Goal: Task Accomplishment & Management: Complete application form

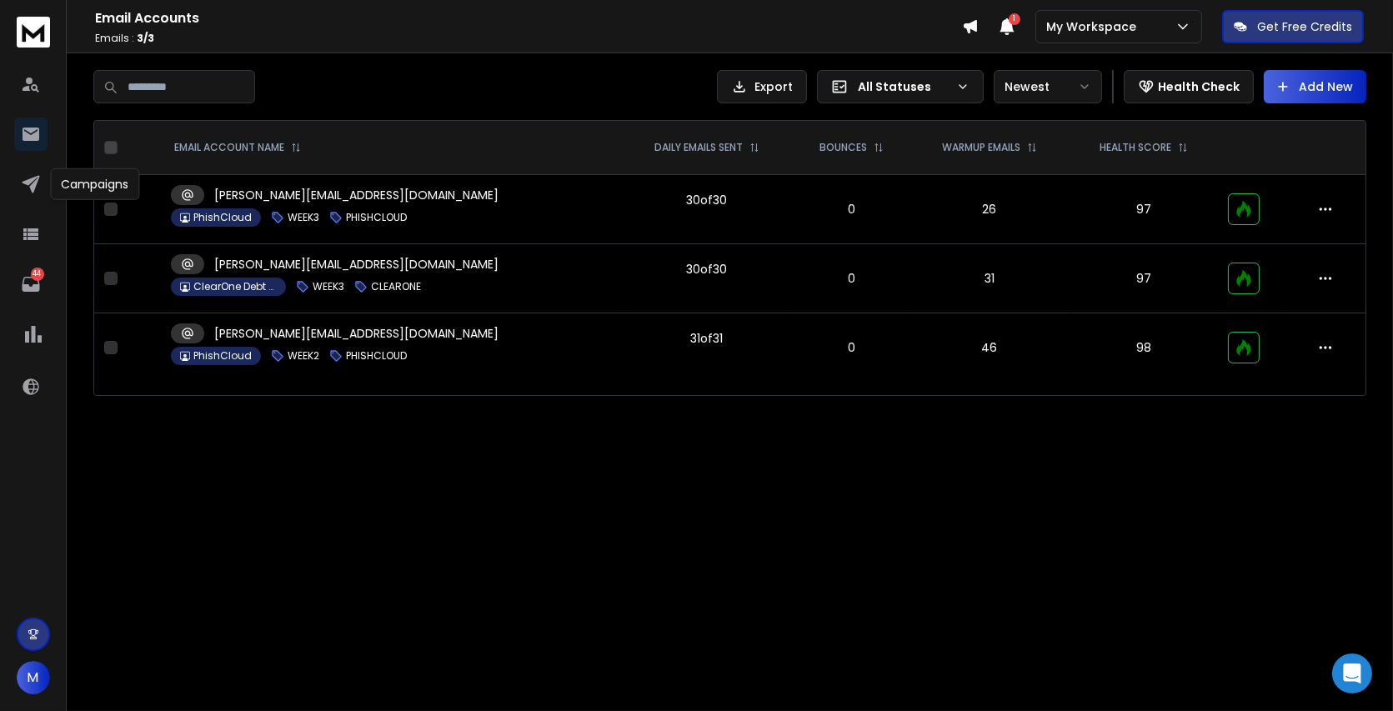
click at [21, 184] on icon at bounding box center [31, 184] width 20 height 20
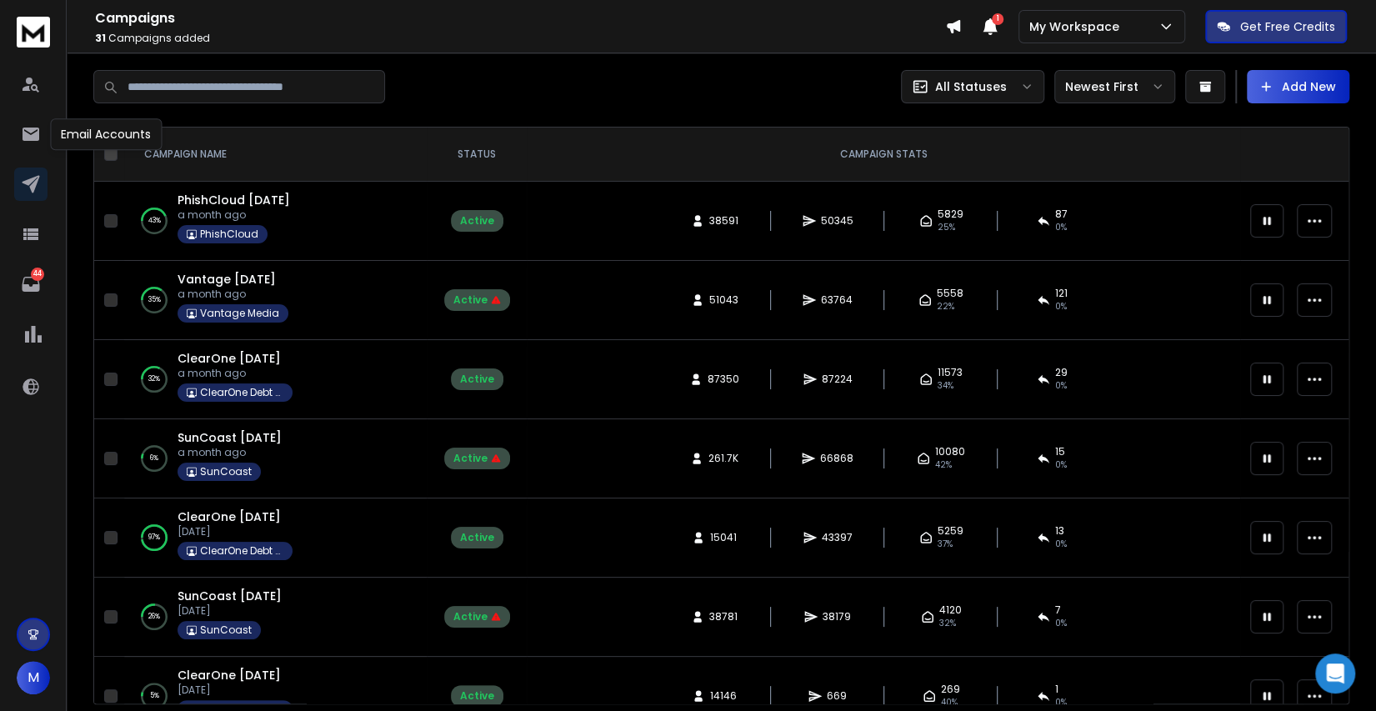
click at [34, 140] on icon at bounding box center [31, 134] width 17 height 13
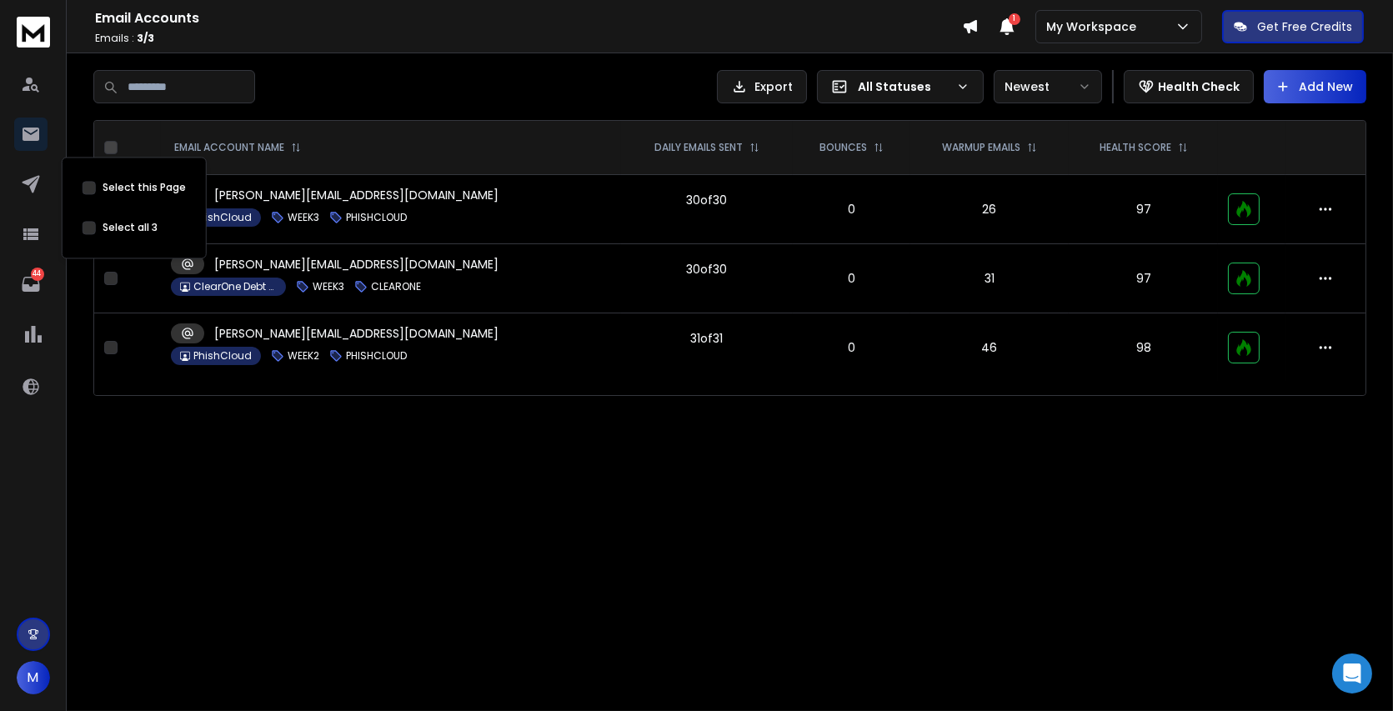
click at [112, 145] on button "Select this Page" at bounding box center [110, 147] width 13 height 13
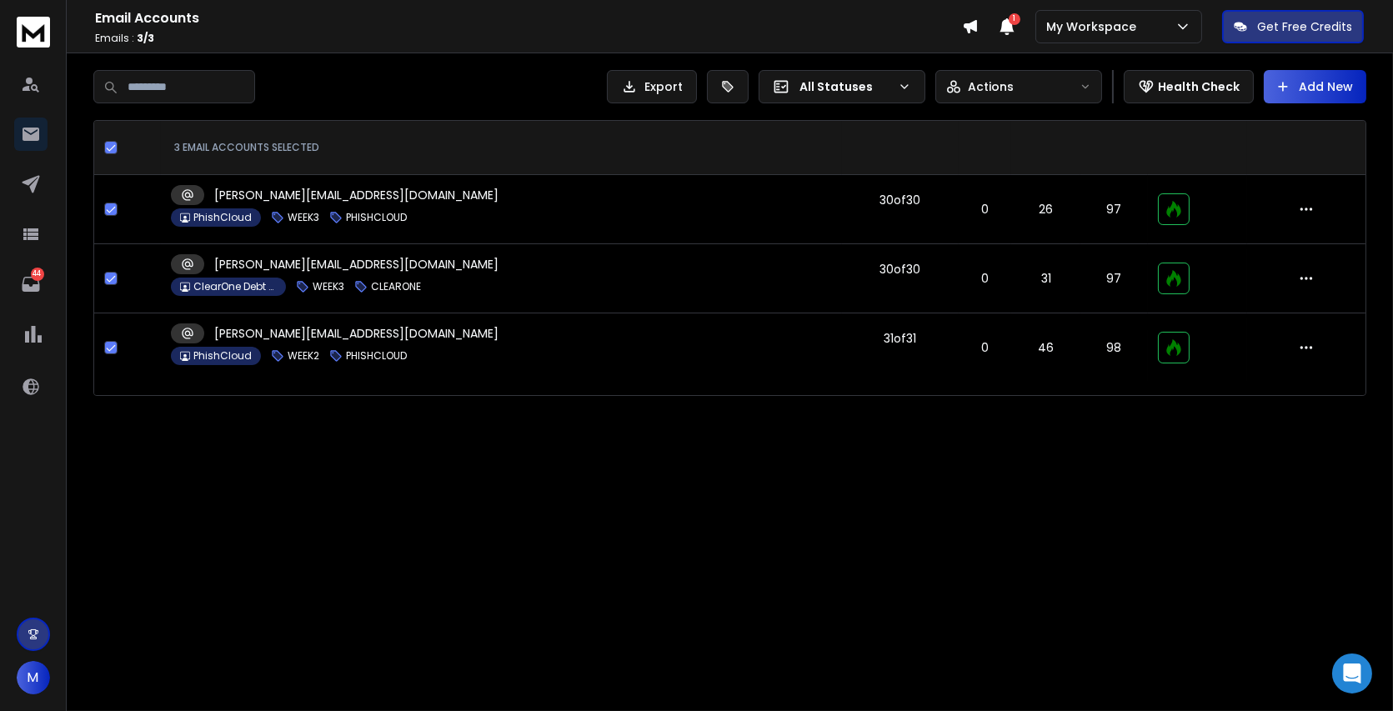
click at [1091, 85] on icon "button" at bounding box center [1085, 86] width 12 height 13
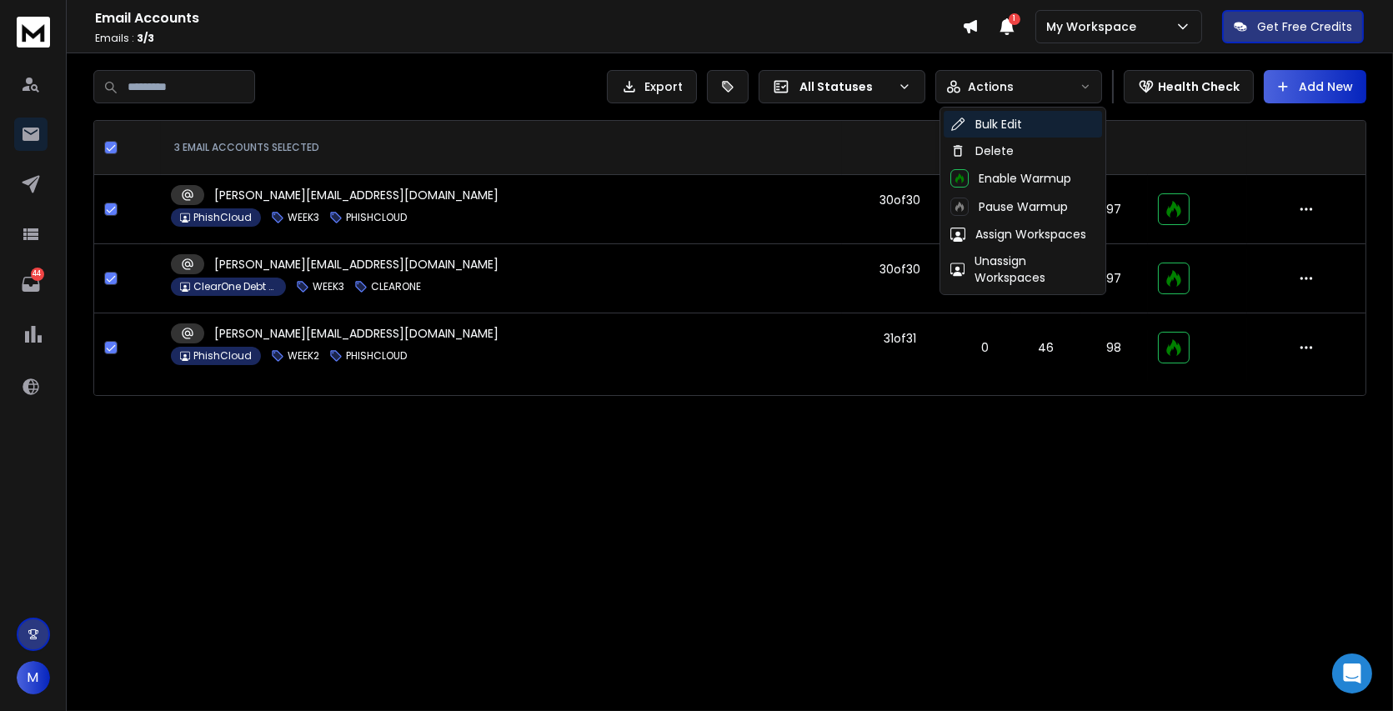
click at [433, 78] on div at bounding box center [344, 86] width 503 height 33
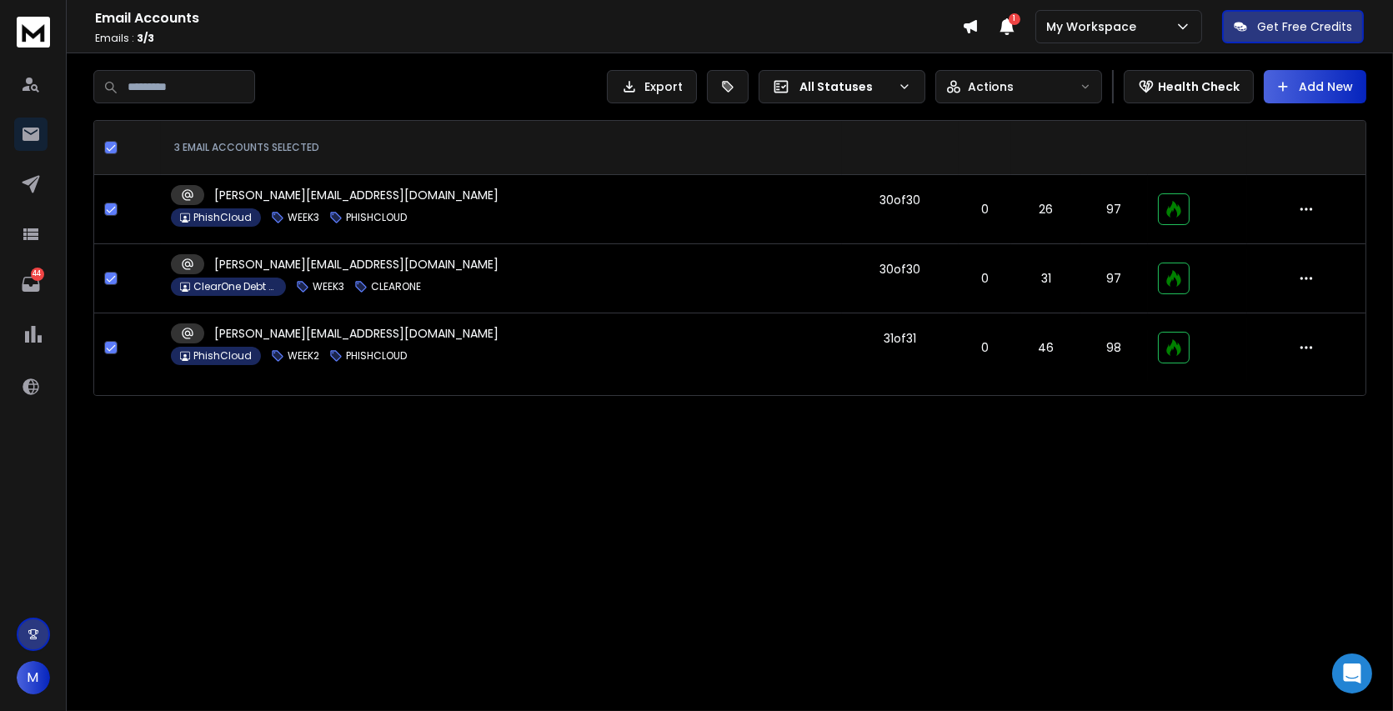
click at [1295, 90] on button "Add New" at bounding box center [1315, 86] width 103 height 33
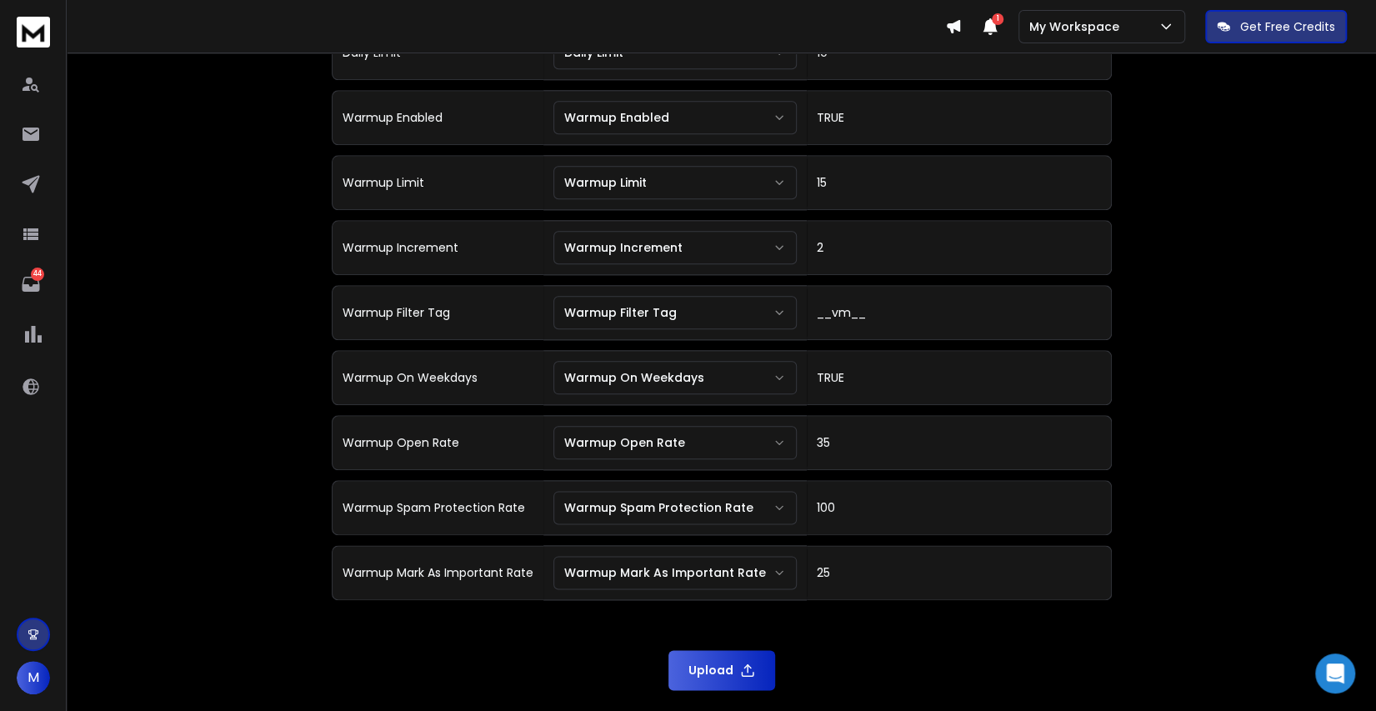
scroll to position [1111, 0]
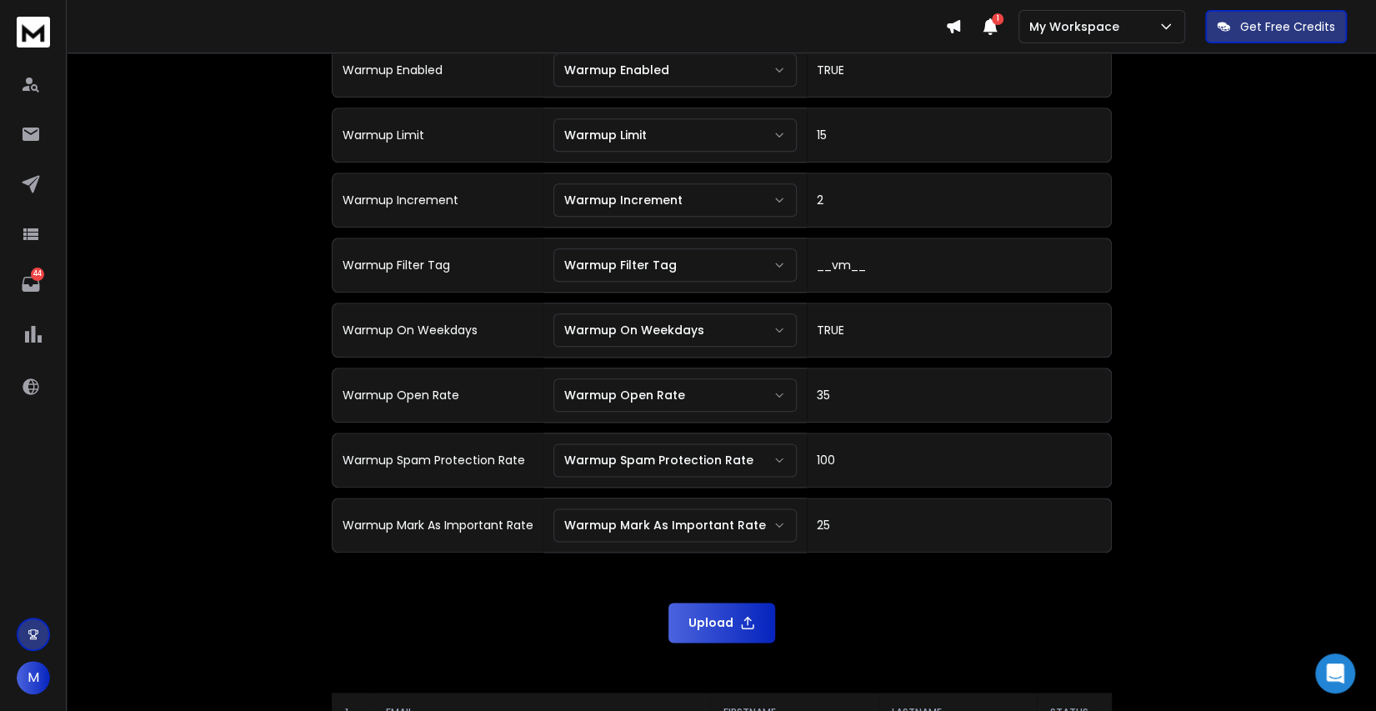
click at [717, 614] on p "Upload" at bounding box center [710, 622] width 45 height 17
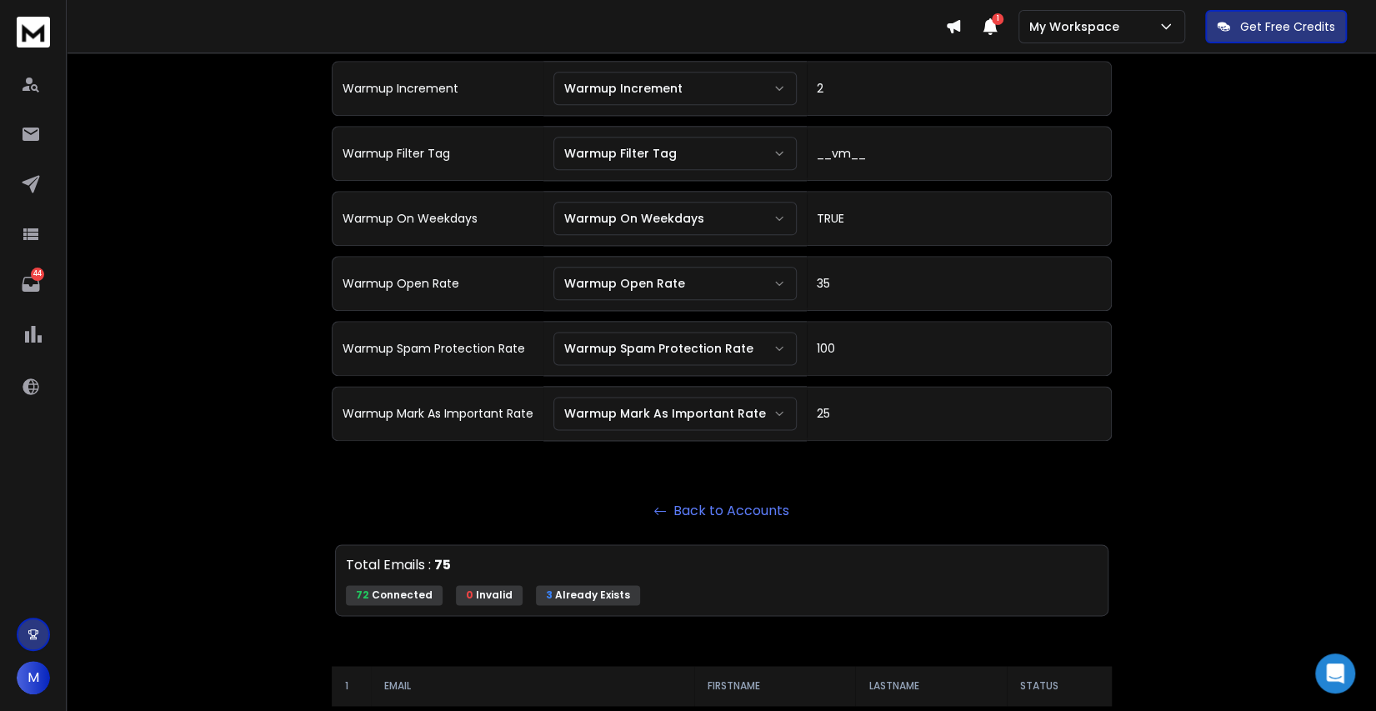
scroll to position [1222, 0]
click at [28, 136] on icon at bounding box center [31, 134] width 17 height 13
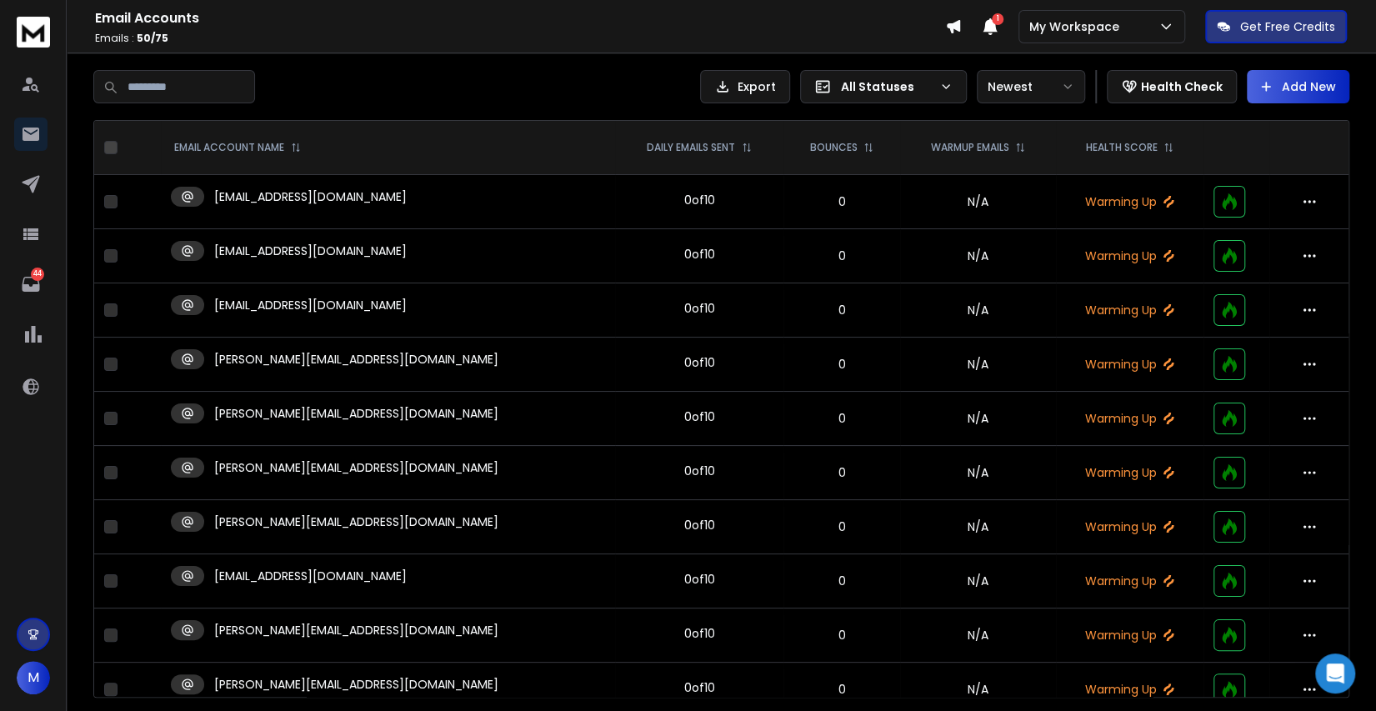
drag, startPoint x: 1274, startPoint y: 86, endPoint x: 1274, endPoint y: 97, distance: 10.9
click at [1274, 86] on button "Add New" at bounding box center [1298, 86] width 103 height 33
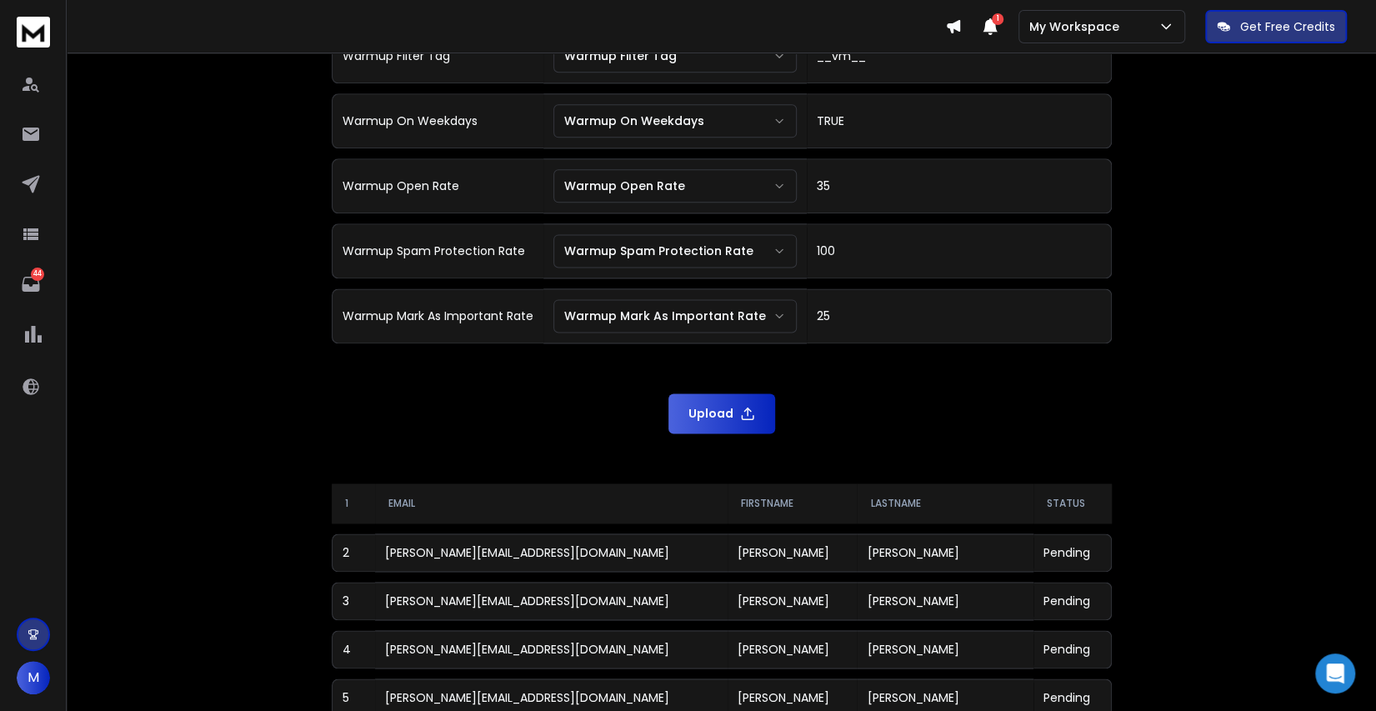
scroll to position [1334, 0]
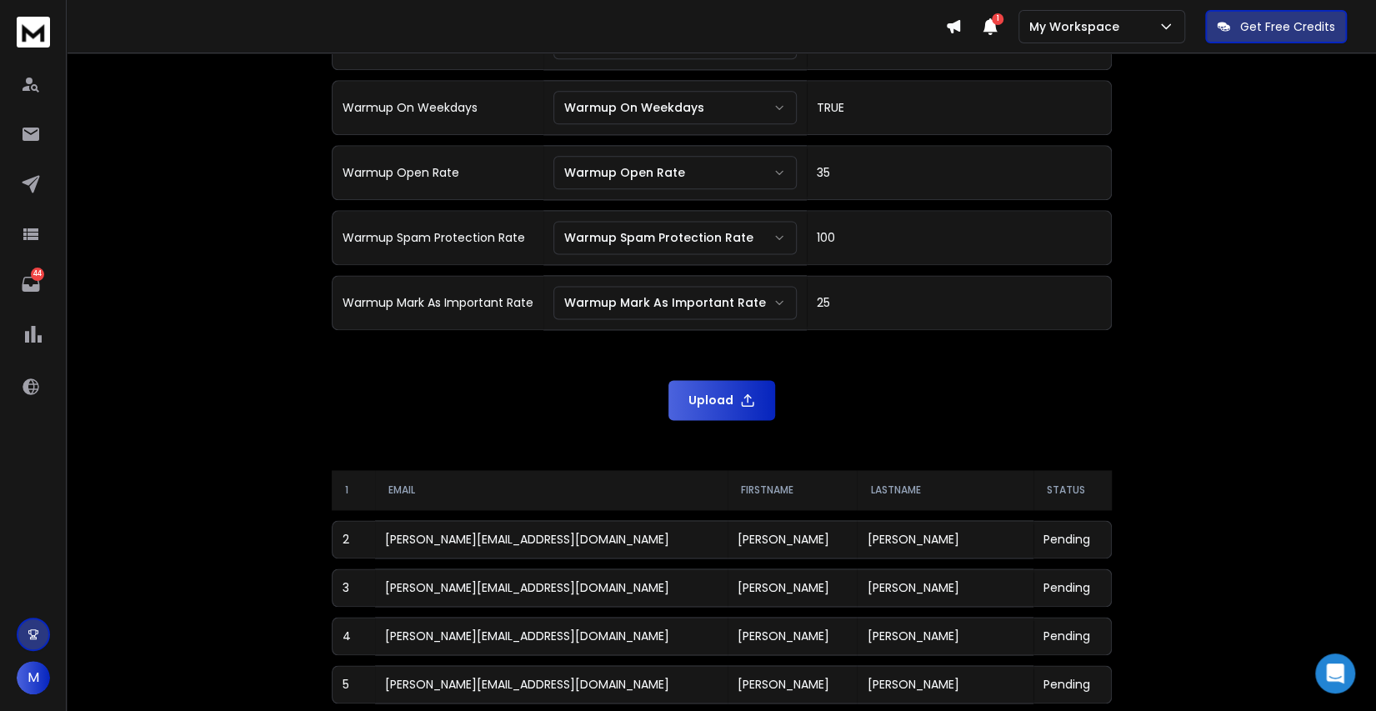
click at [714, 392] on p "Upload" at bounding box center [710, 400] width 45 height 17
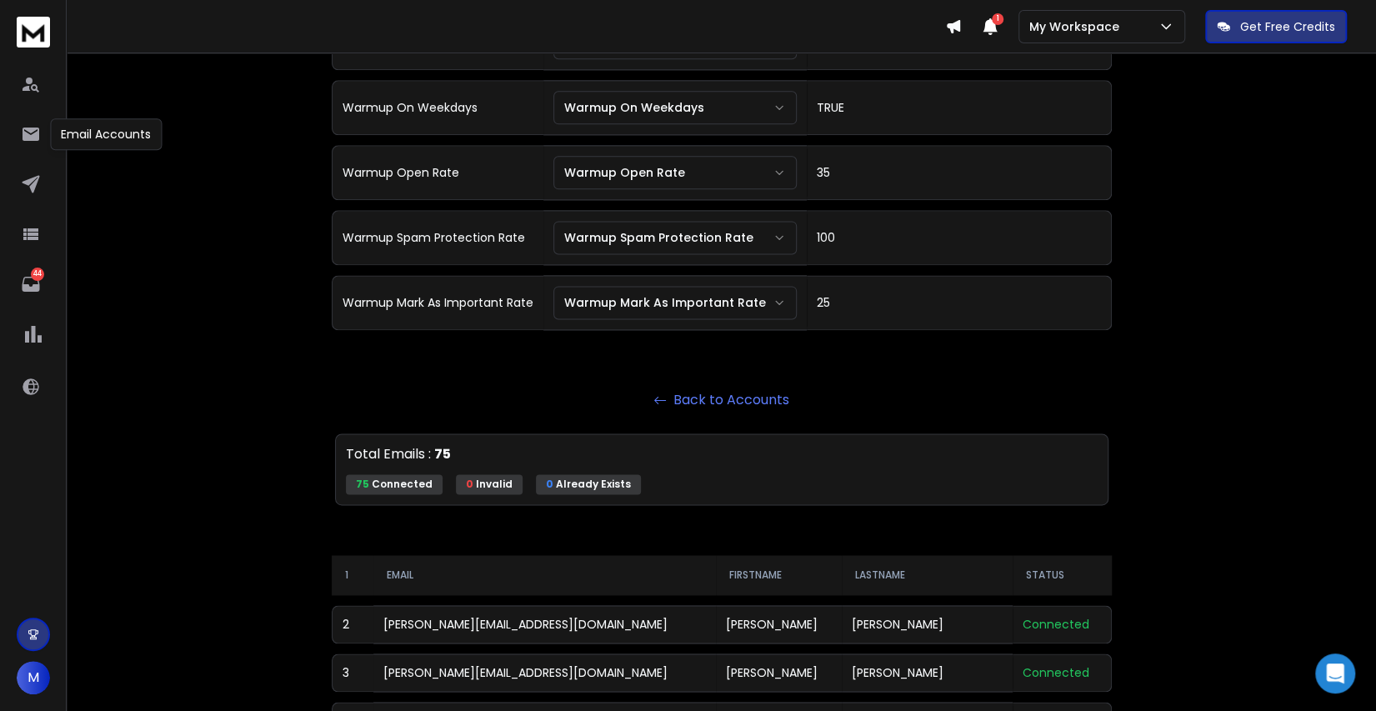
click at [36, 132] on icon at bounding box center [31, 134] width 17 height 13
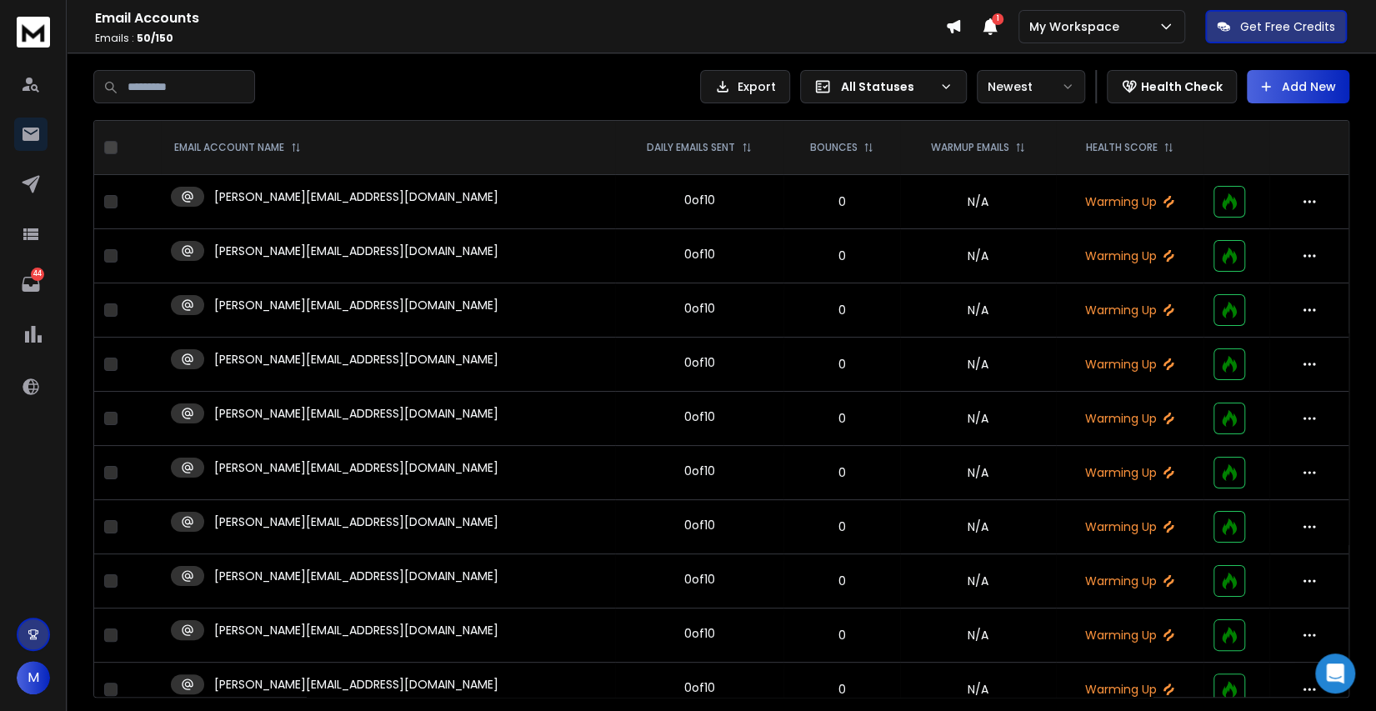
click at [1287, 93] on button "Add New" at bounding box center [1298, 86] width 103 height 33
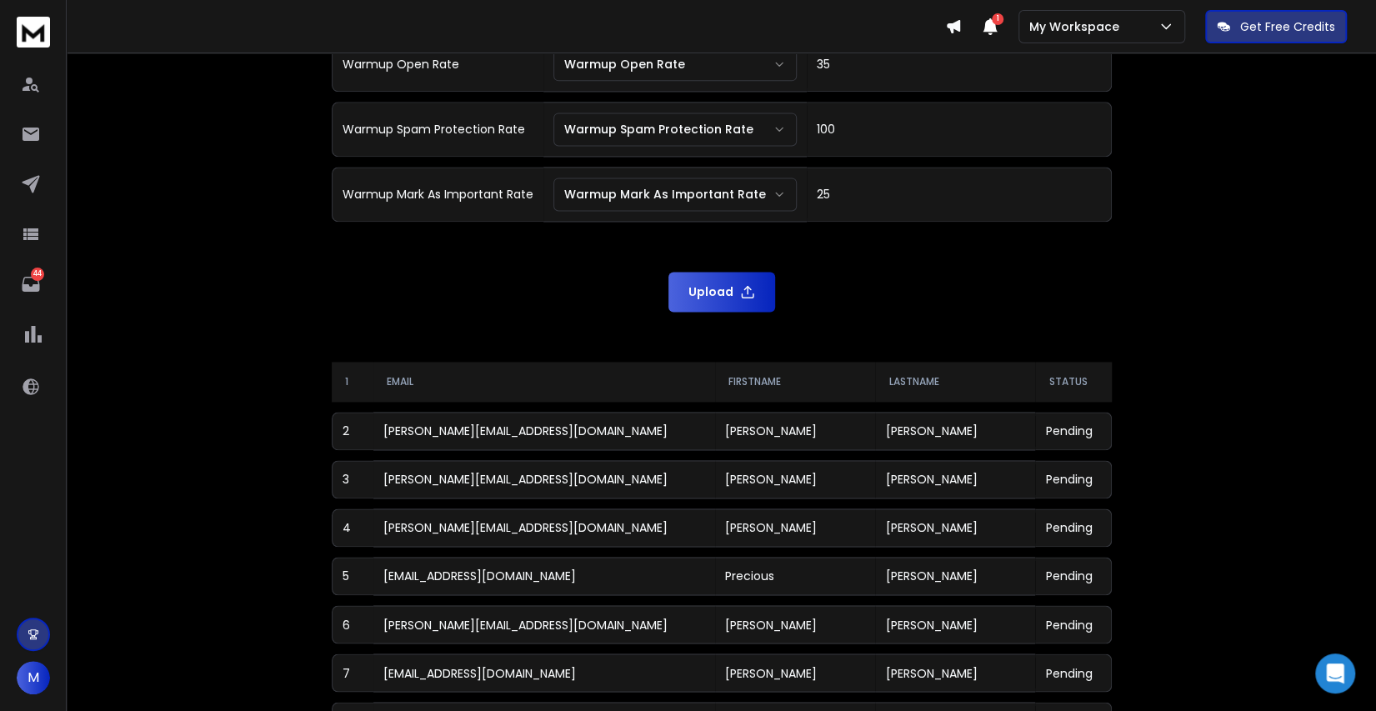
scroll to position [1445, 0]
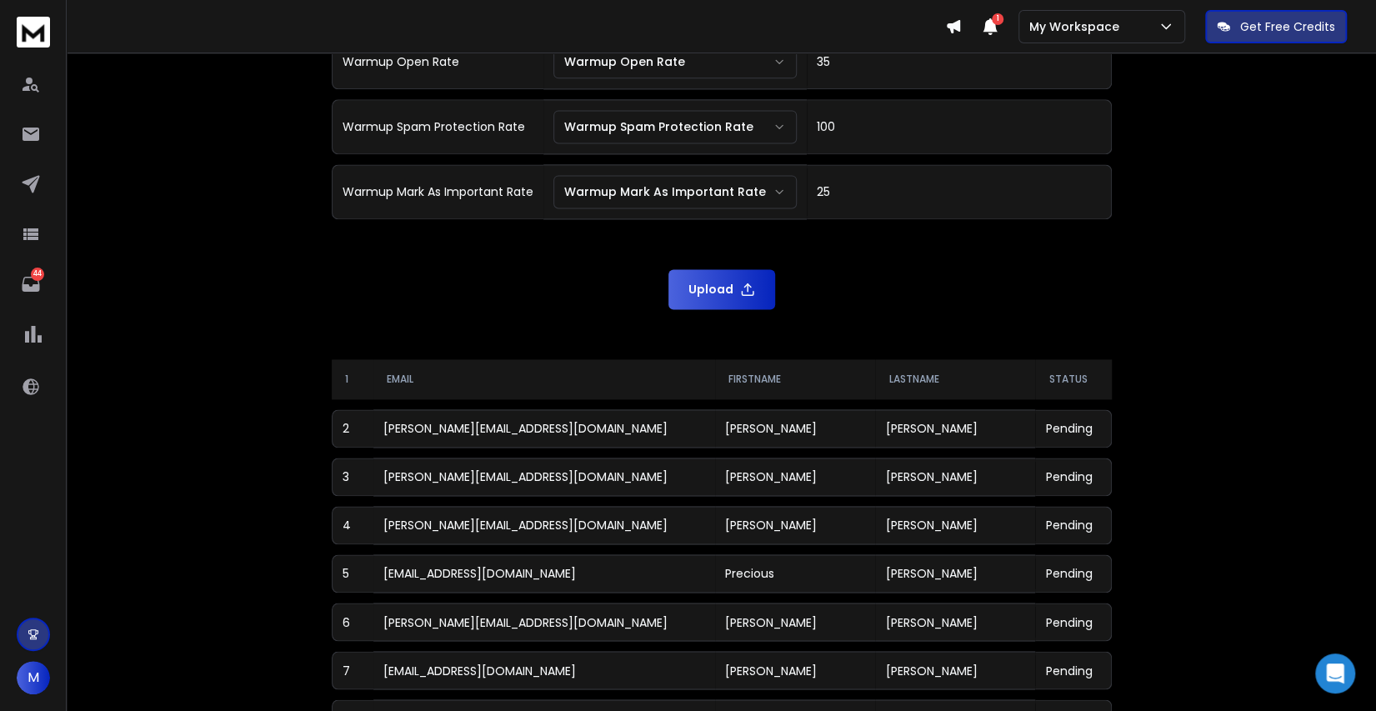
click at [729, 281] on p "Upload" at bounding box center [710, 289] width 45 height 17
